Goal: Check status: Check status

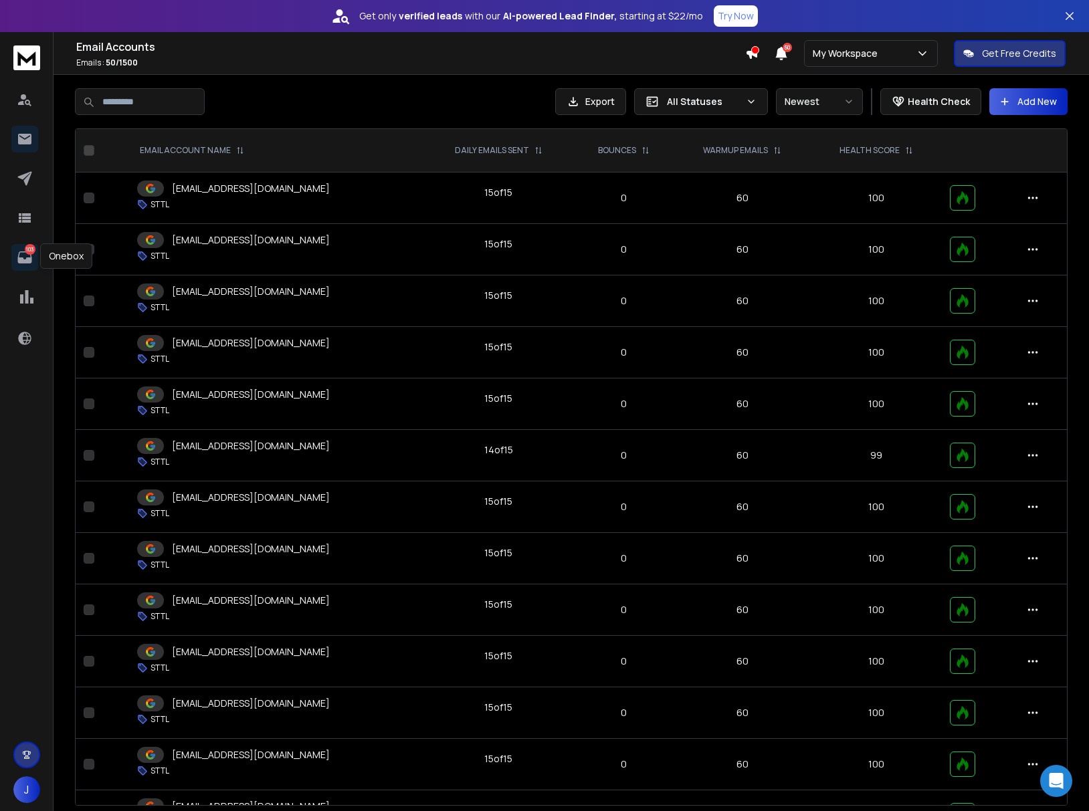
click at [33, 261] on link "103" at bounding box center [24, 257] width 27 height 27
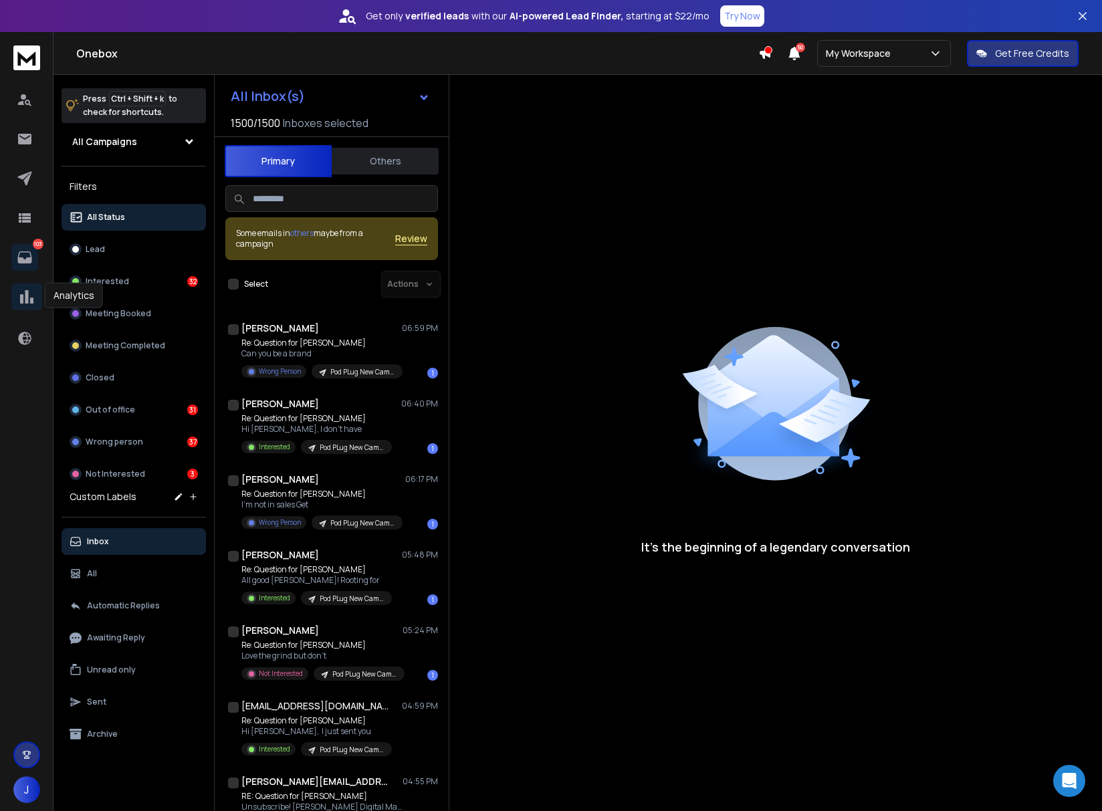
click at [23, 290] on icon at bounding box center [27, 297] width 20 height 20
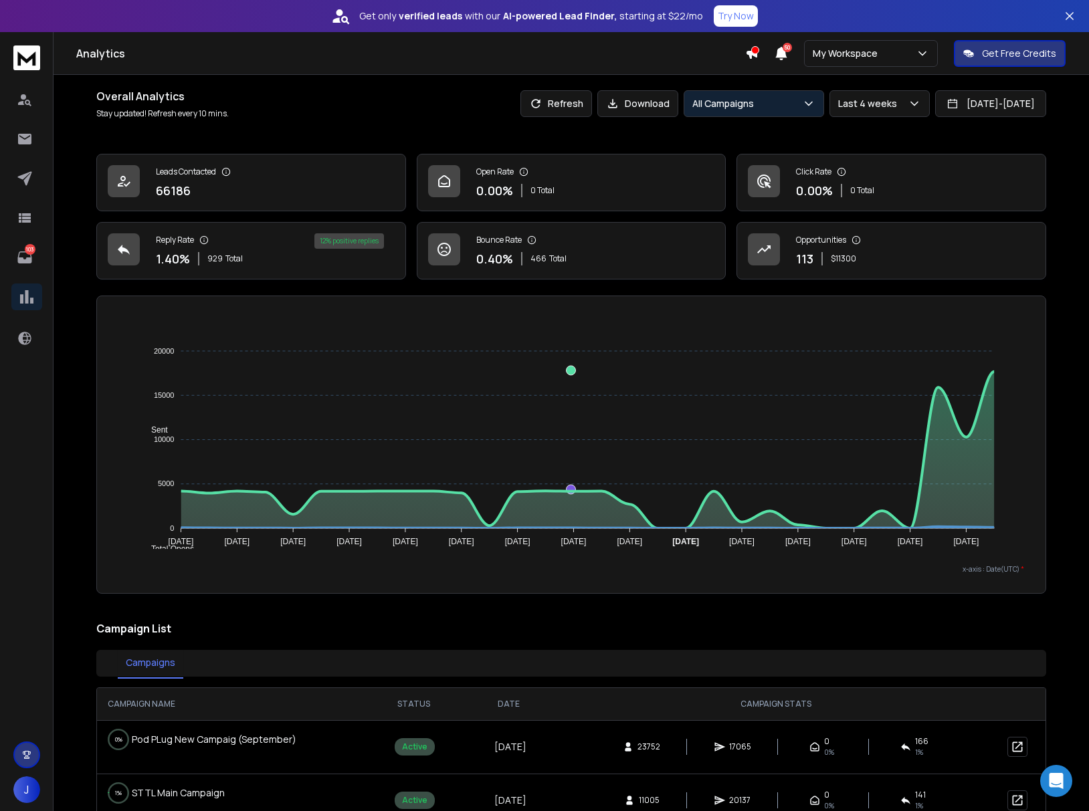
click at [802, 100] on icon at bounding box center [808, 103] width 13 height 13
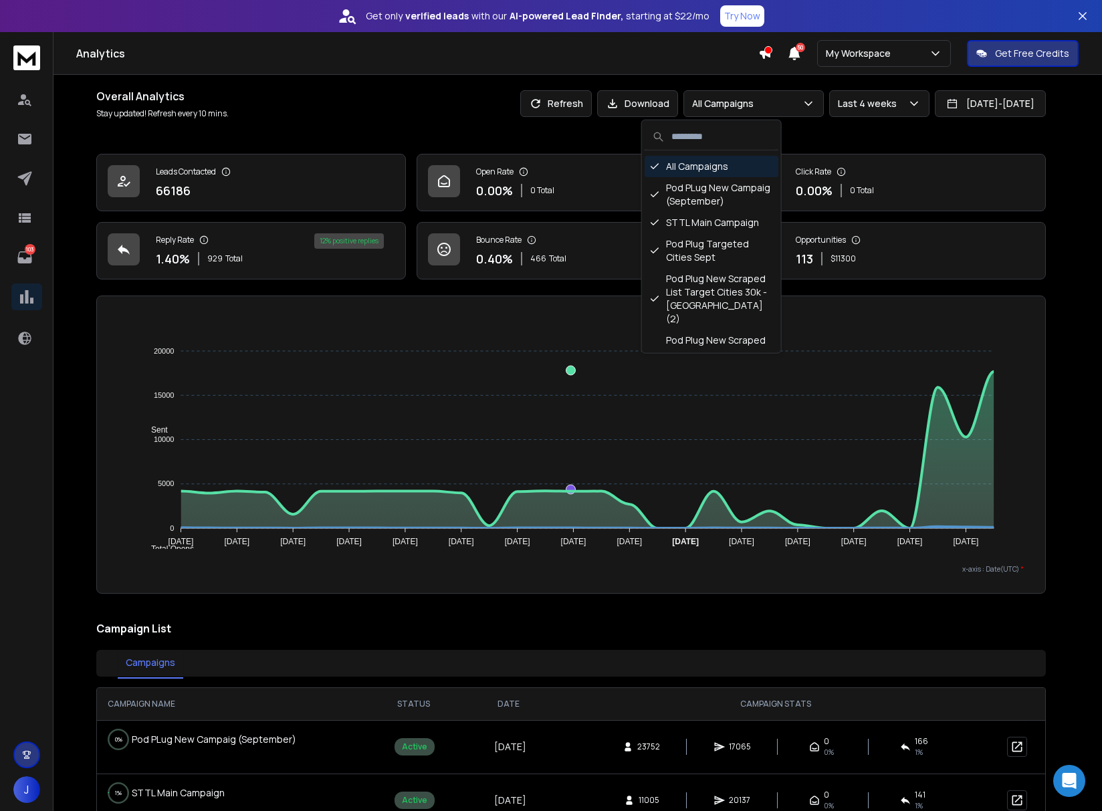
click at [702, 171] on div "All Campaigns" at bounding box center [712, 166] width 134 height 21
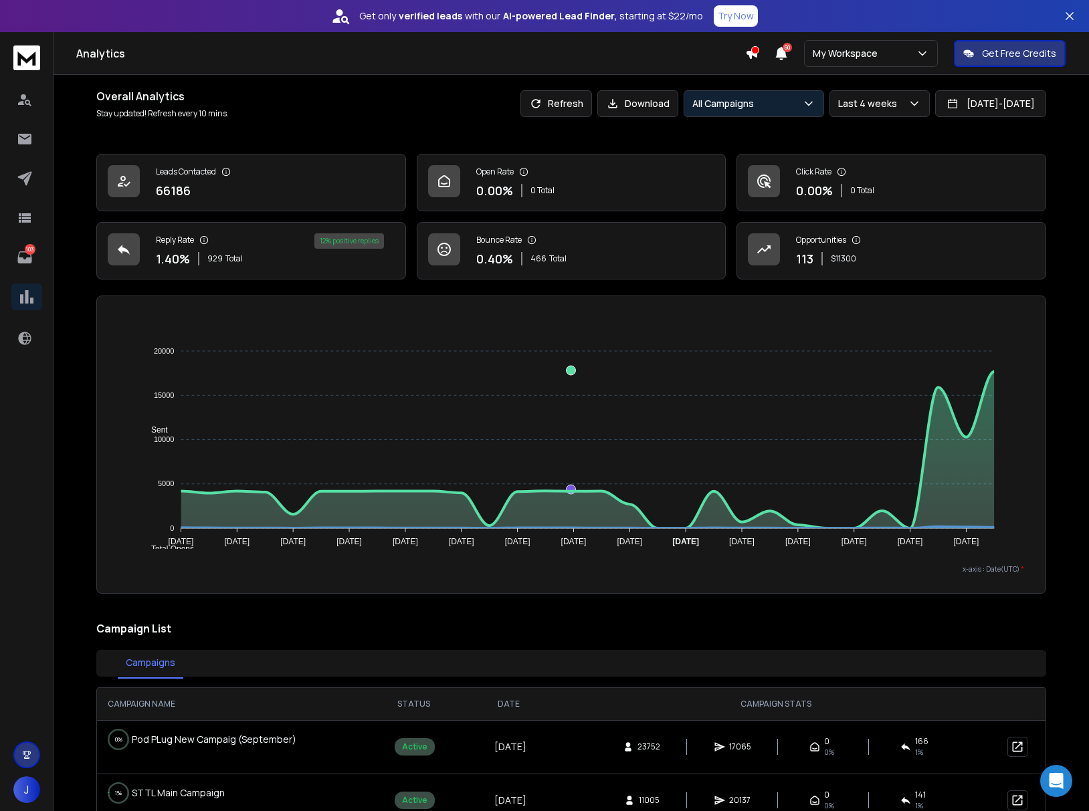
click at [692, 100] on p "All Campaigns" at bounding box center [725, 103] width 67 height 13
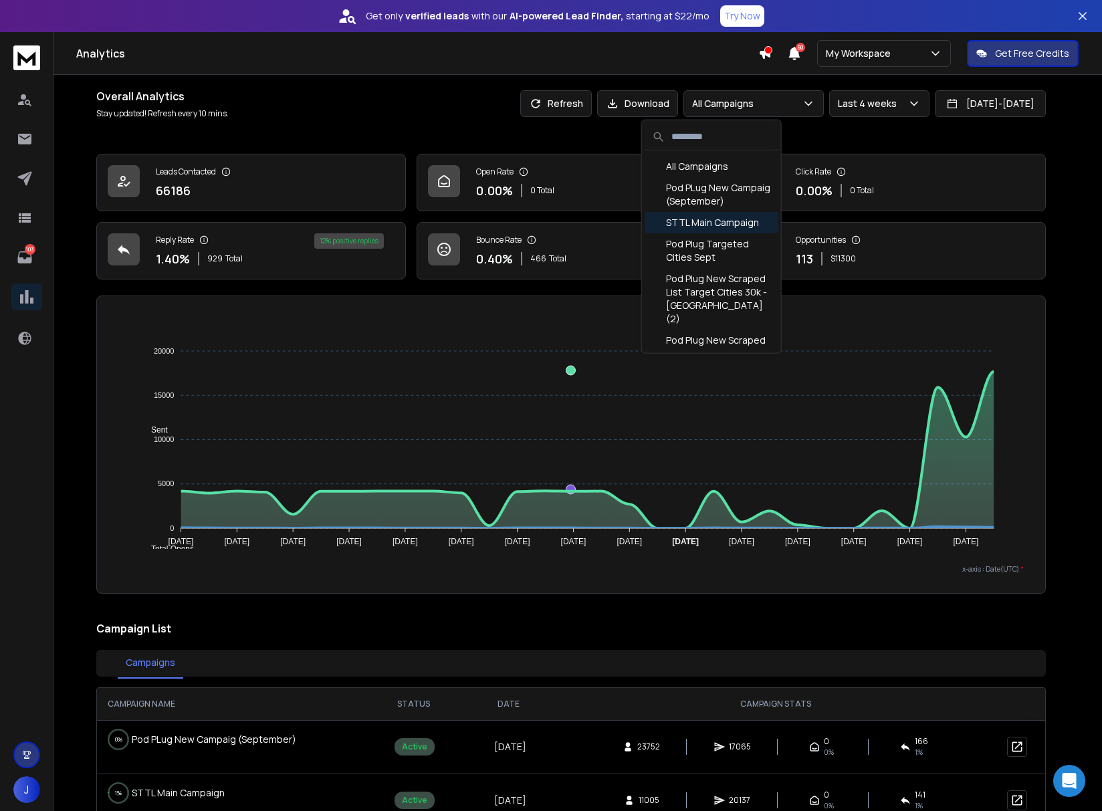
click at [709, 225] on div "STTL Main Campaign" at bounding box center [712, 222] width 134 height 21
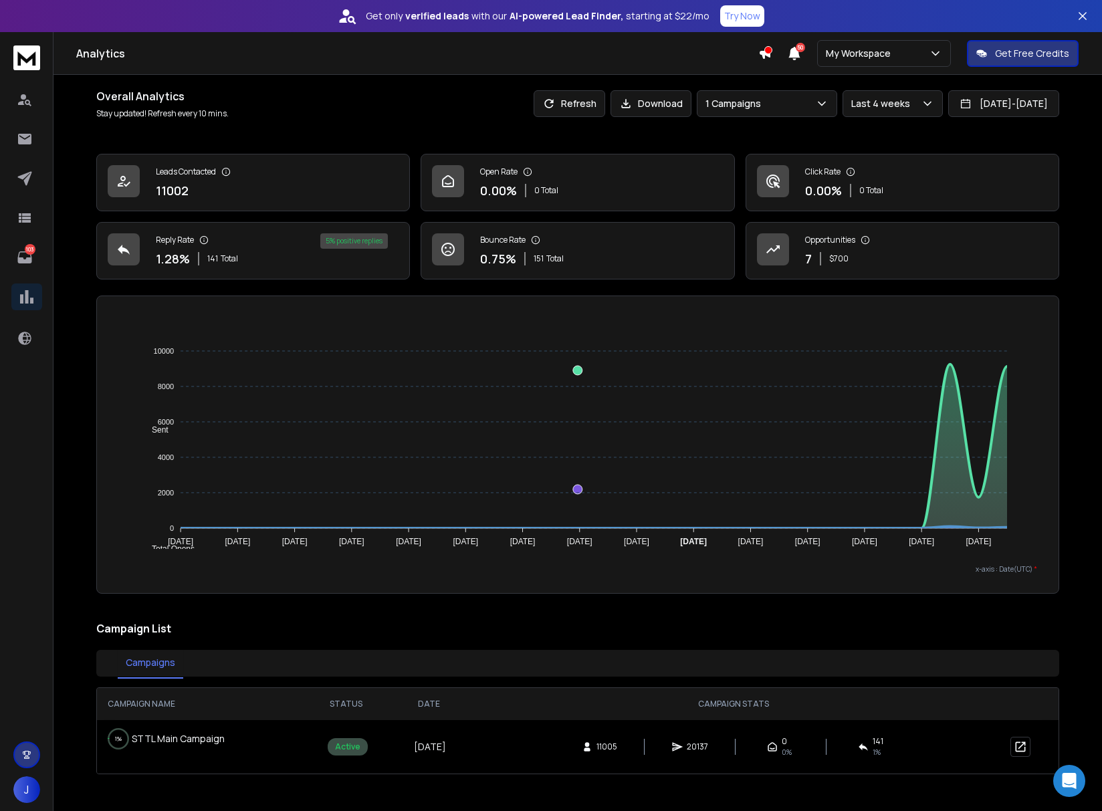
click at [140, 471] on div "Sent Total Opens Unique Opens Links Clicked Total Replies 10000 10000 8000 8000…" at bounding box center [577, 437] width 919 height 244
drag, startPoint x: 45, startPoint y: 516, endPoint x: 48, endPoint y: 469, distance: 47.6
click at [45, 514] on div "103 J" at bounding box center [27, 424] width 54 height 785
